Goal: Task Accomplishment & Management: Complete application form

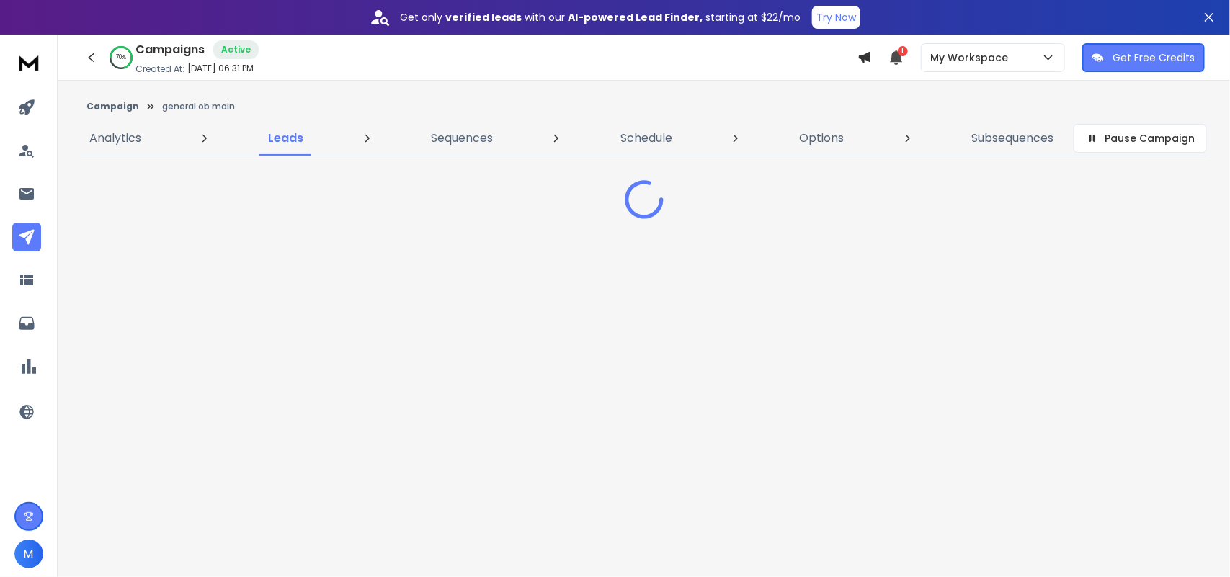
drag, startPoint x: 760, startPoint y: 414, endPoint x: 730, endPoint y: 233, distance: 184.1
drag, startPoint x: 715, startPoint y: 213, endPoint x: 74, endPoint y: 51, distance: 660.6
click at [74, 51] on div "70 % Campaigns Active Created At: Jun 24, 2025, 06:31 PM 1 My Workspace Get Fre…" at bounding box center [615, 58] width 1230 height 46
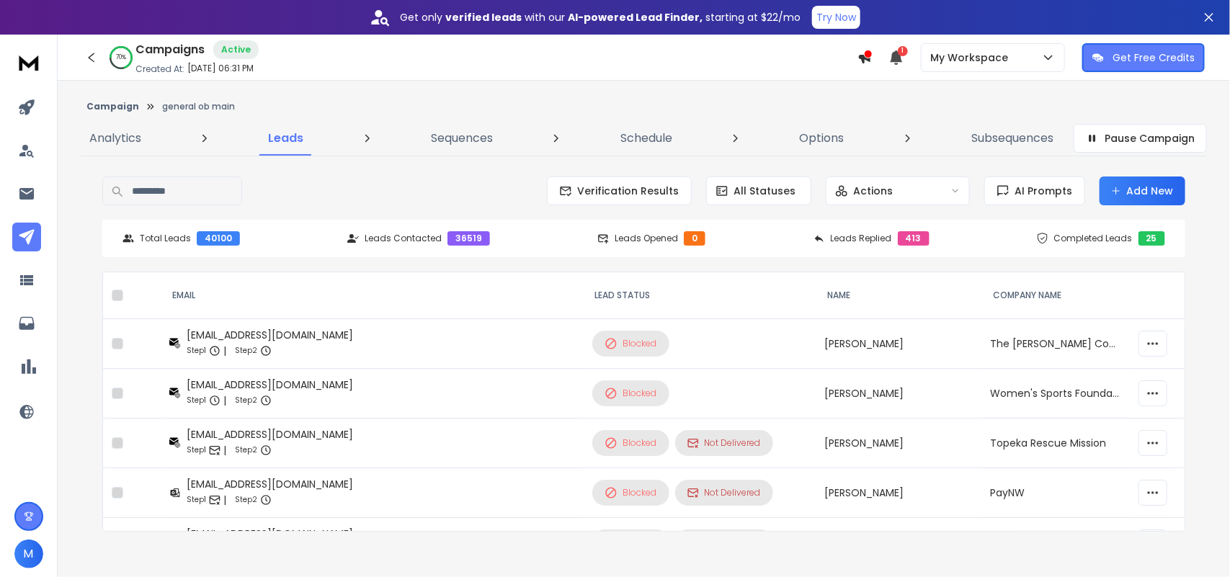
click at [1150, 187] on button "Add New" at bounding box center [1143, 191] width 86 height 29
click at [1167, 184] on button "Add New" at bounding box center [1143, 191] width 86 height 29
click at [1149, 189] on button "Add New" at bounding box center [1143, 191] width 86 height 29
click at [789, 90] on div "Campaign general ob main Analytics Leads Sequences Schedule Options Subsequence…" at bounding box center [644, 309] width 1172 height 457
click at [1142, 187] on button "Add New" at bounding box center [1143, 191] width 86 height 29
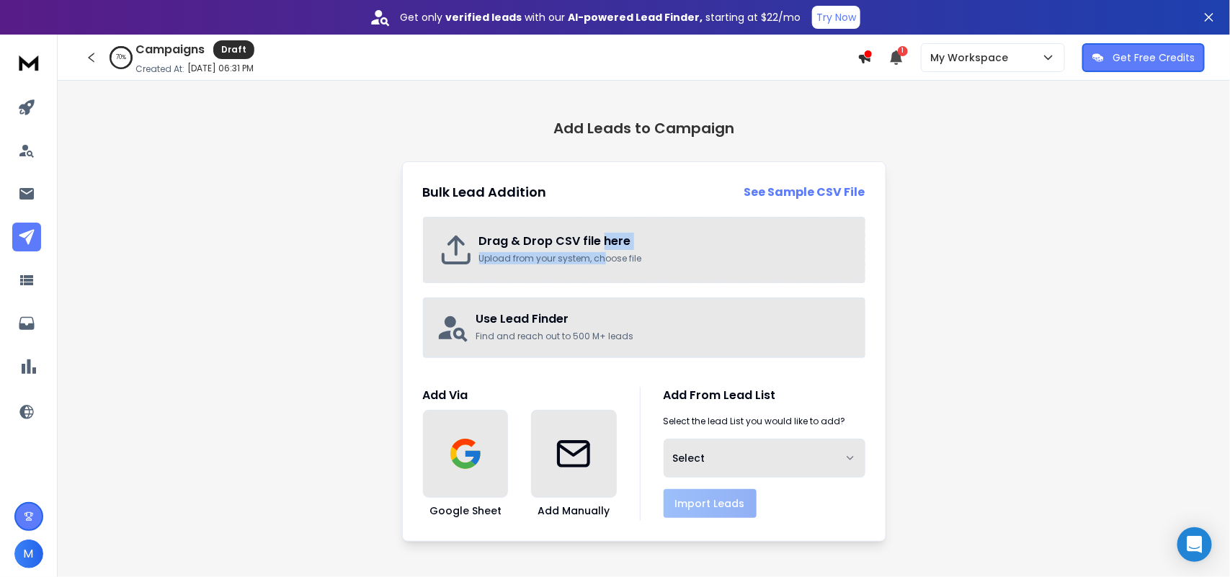
click at [600, 250] on div "Drag & Drop CSV file here Upload from your system, choose file" at bounding box center [664, 250] width 370 height 35
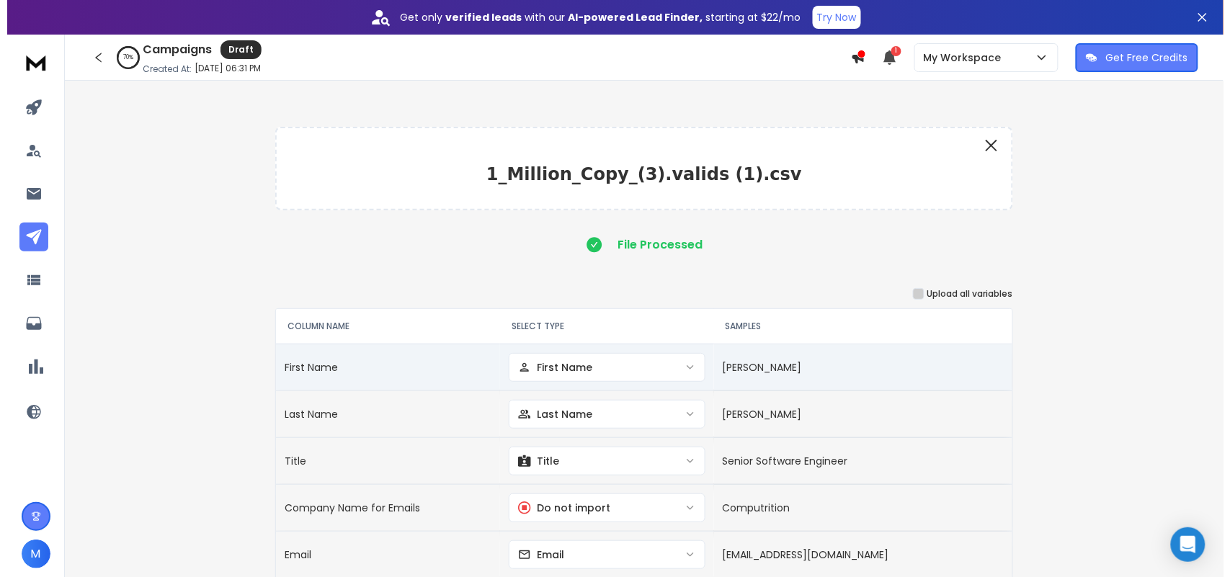
scroll to position [90, 0]
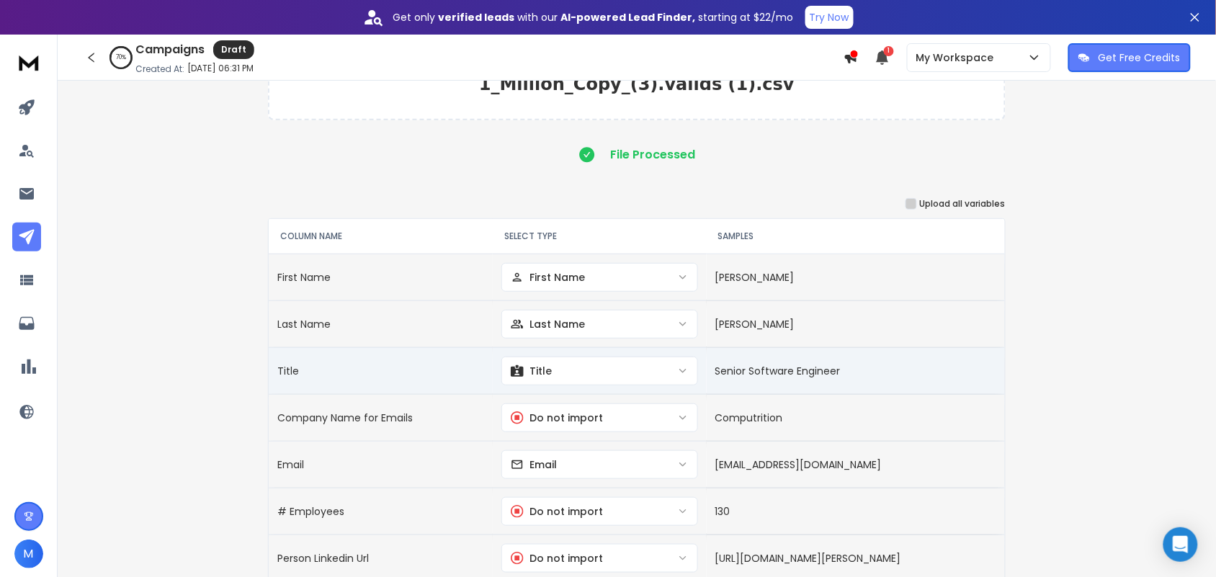
click at [556, 368] on button "Title" at bounding box center [600, 371] width 197 height 29
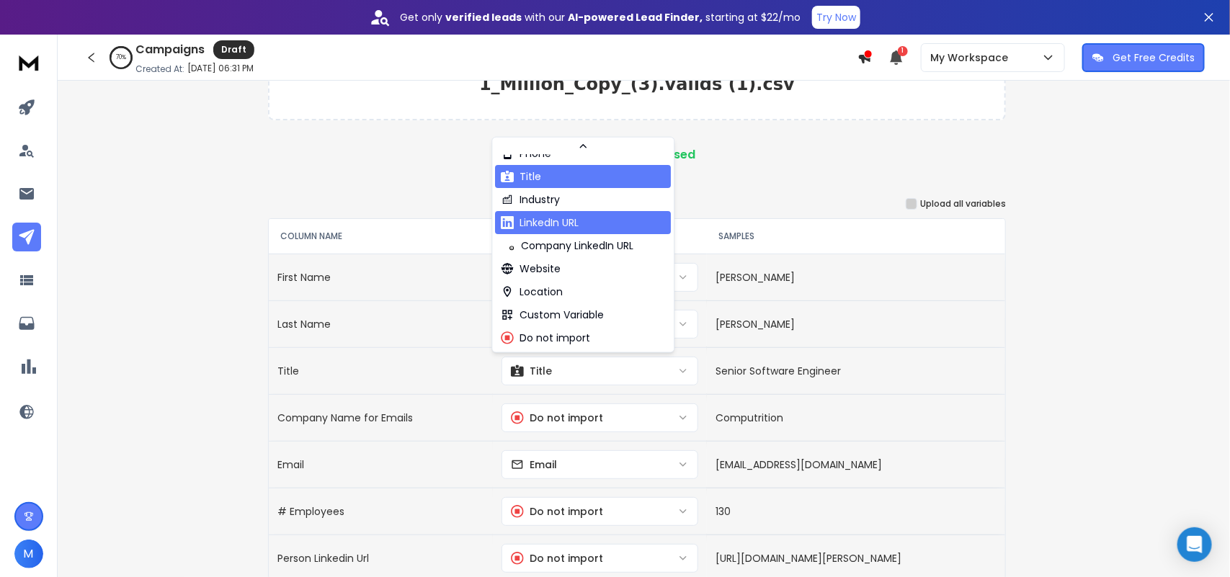
scroll to position [131, 0]
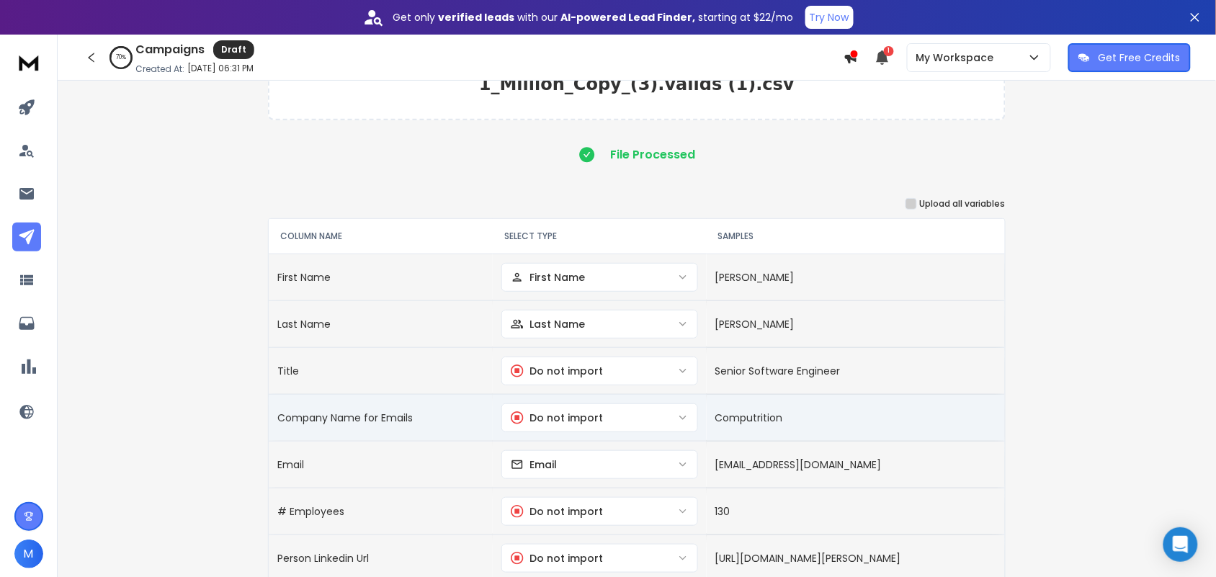
click at [571, 416] on div "Do not import" at bounding box center [557, 418] width 92 height 14
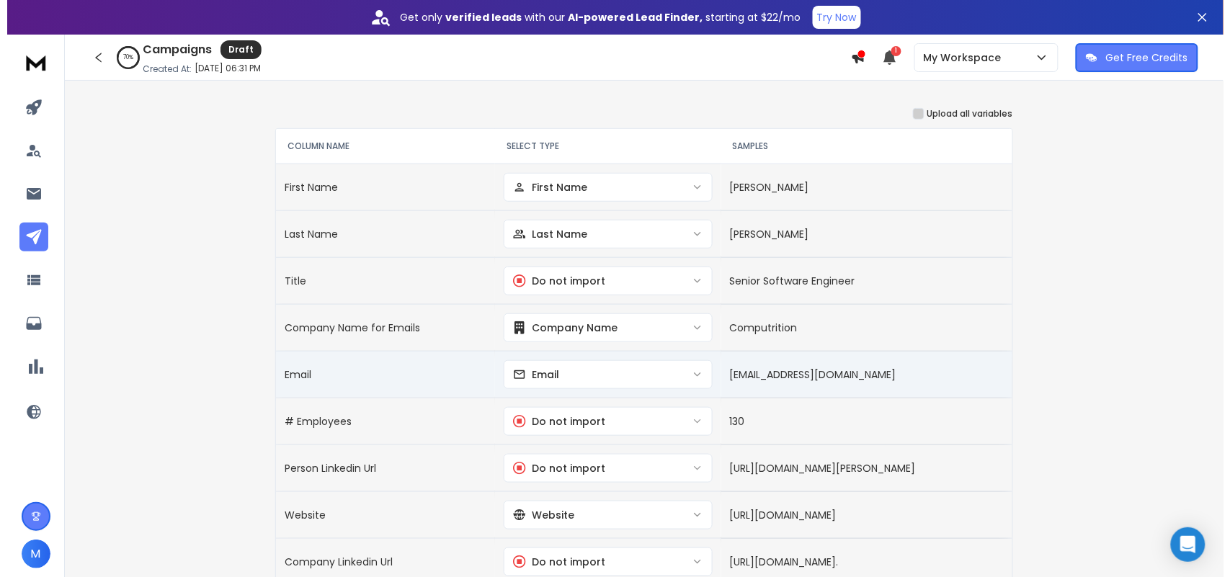
scroll to position [360, 0]
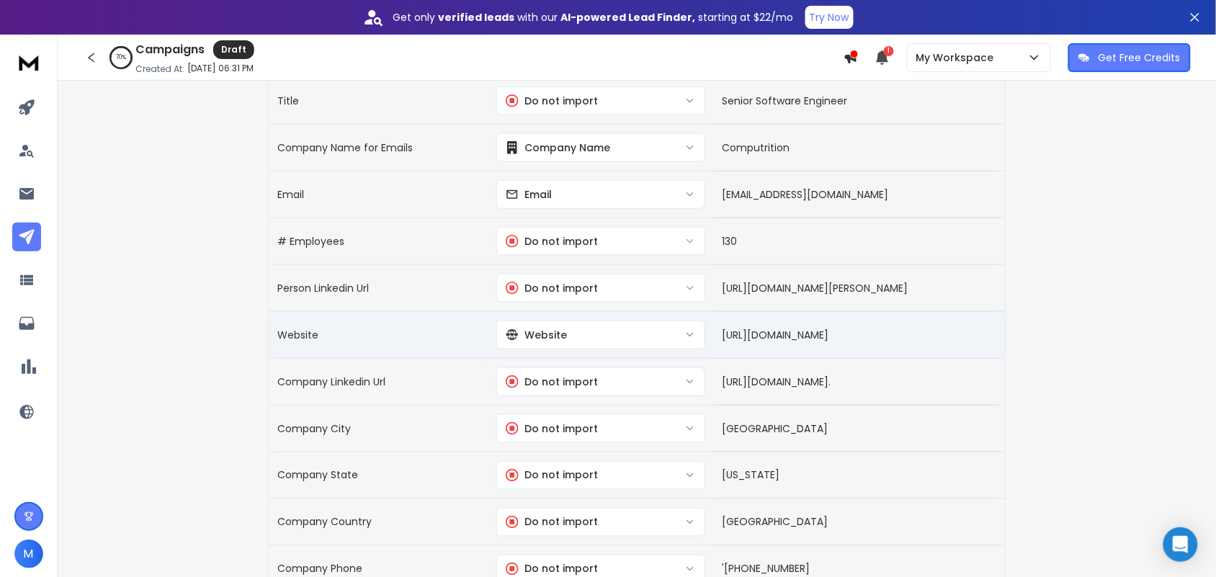
click at [535, 335] on div "Website" at bounding box center [536, 335] width 61 height 14
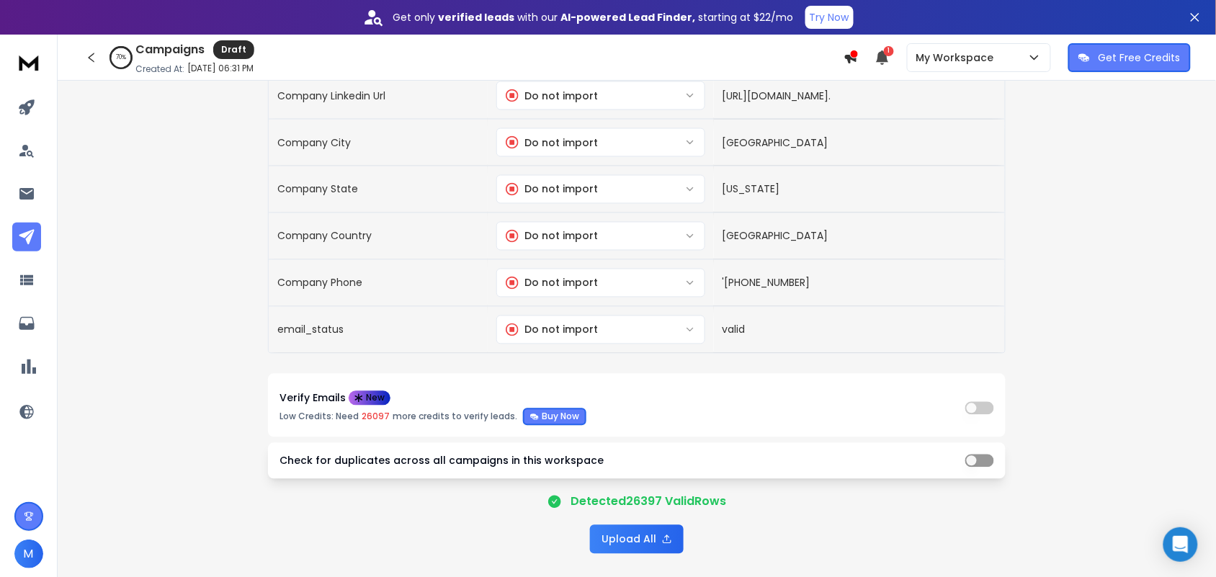
click at [631, 539] on button "Upload All" at bounding box center [637, 539] width 94 height 29
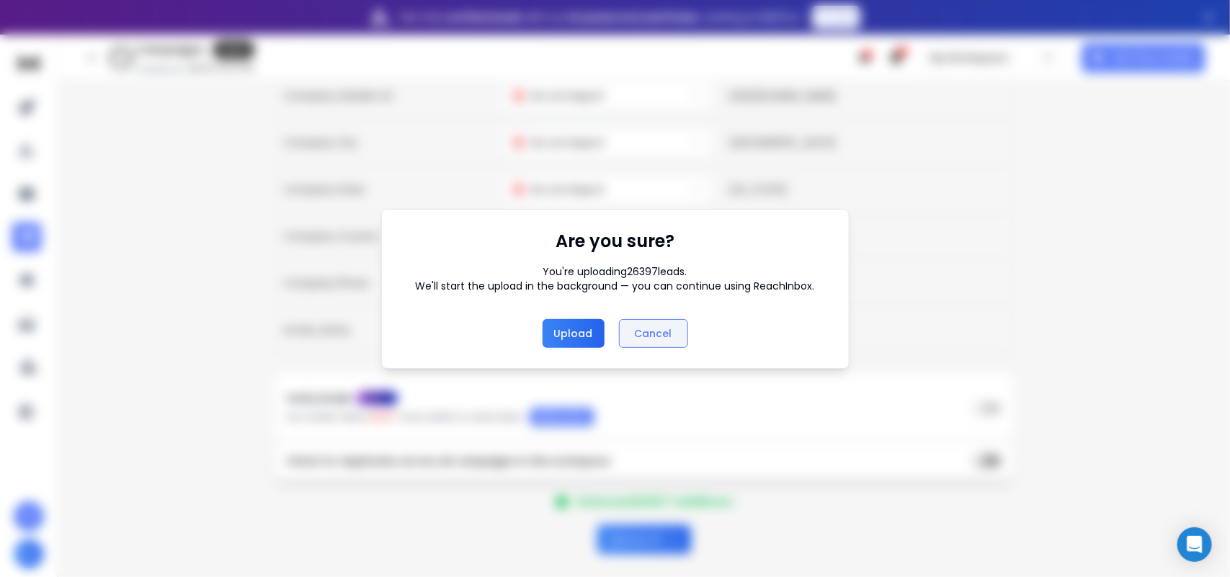
click at [581, 329] on button "Upload" at bounding box center [574, 333] width 62 height 29
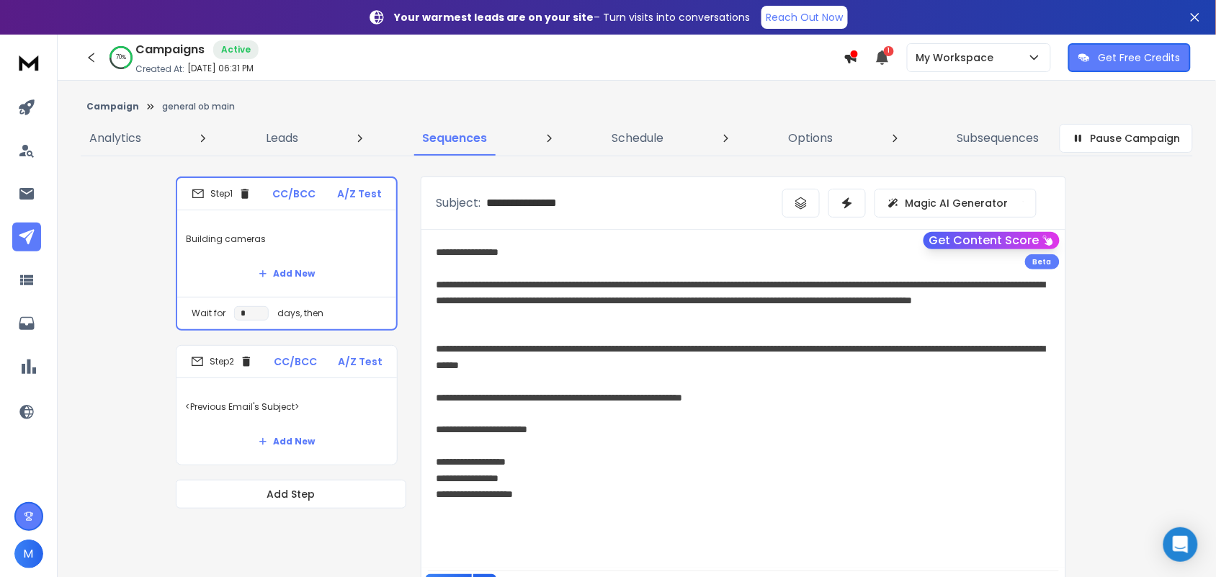
click at [537, 180] on div "**********" at bounding box center [744, 203] width 644 height 53
drag, startPoint x: 537, startPoint y: 180, endPoint x: 290, endPoint y: 137, distance: 250.9
click at [290, 138] on p "Leads" at bounding box center [282, 138] width 32 height 17
